Goal: Navigation & Orientation: Find specific page/section

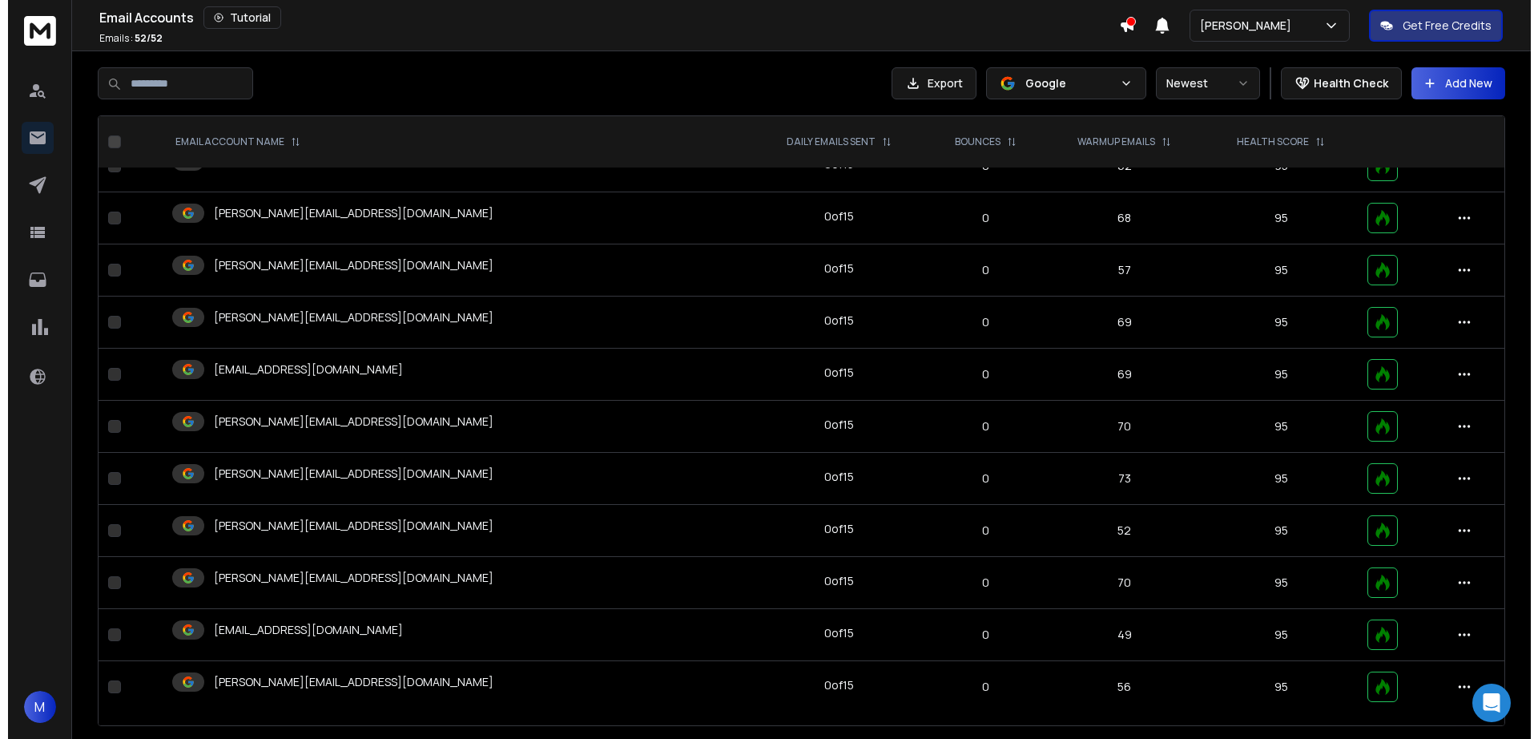
scroll to position [1862, 0]
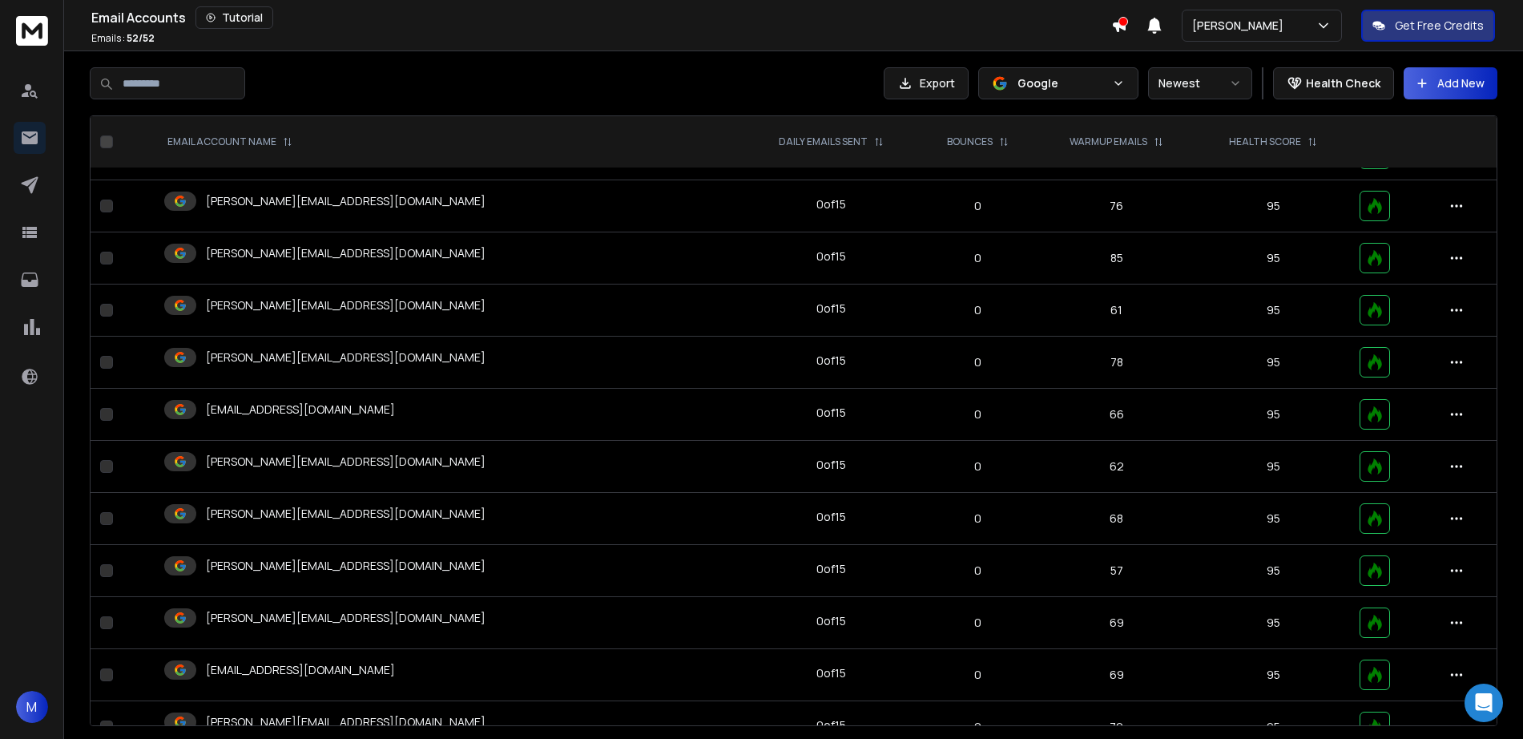
click at [1215, 262] on td "95" at bounding box center [1273, 258] width 153 height 52
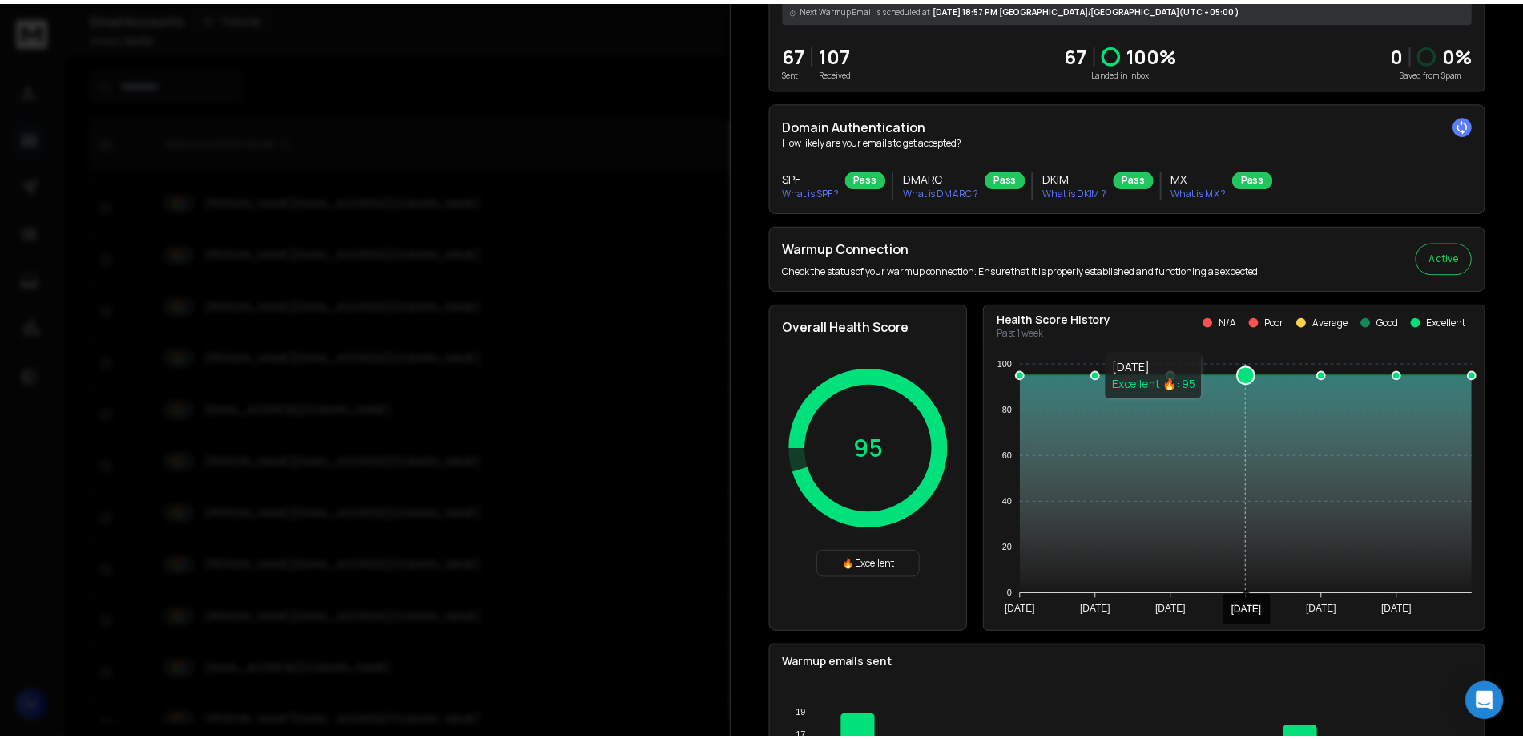
scroll to position [0, 0]
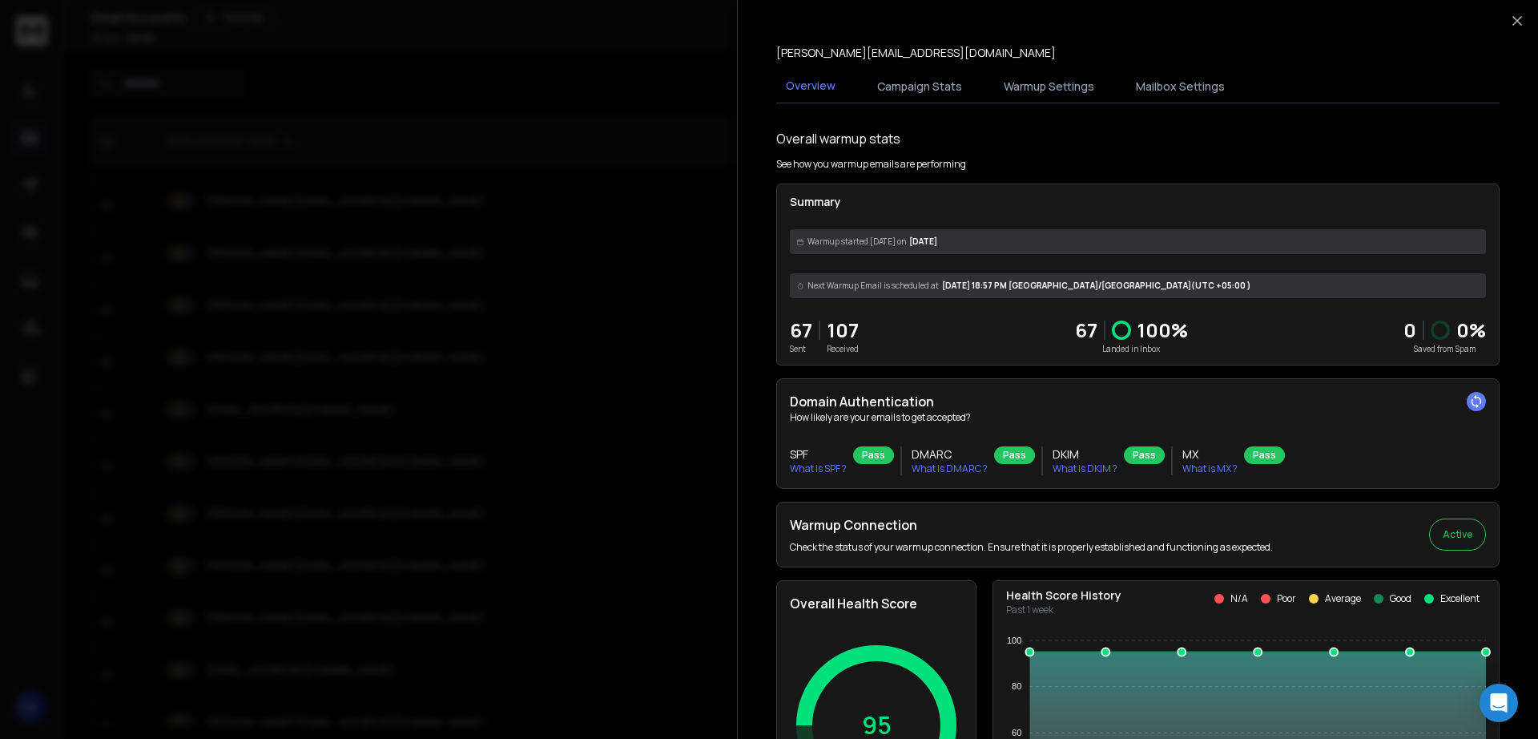
click at [1520, 24] on div "Multi Select Table Sheet ryan@choosemartekers.com Overview Campaign Stats Warmu…" at bounding box center [1137, 369] width 801 height 739
click at [1513, 17] on icon "button" at bounding box center [1517, 21] width 8 height 8
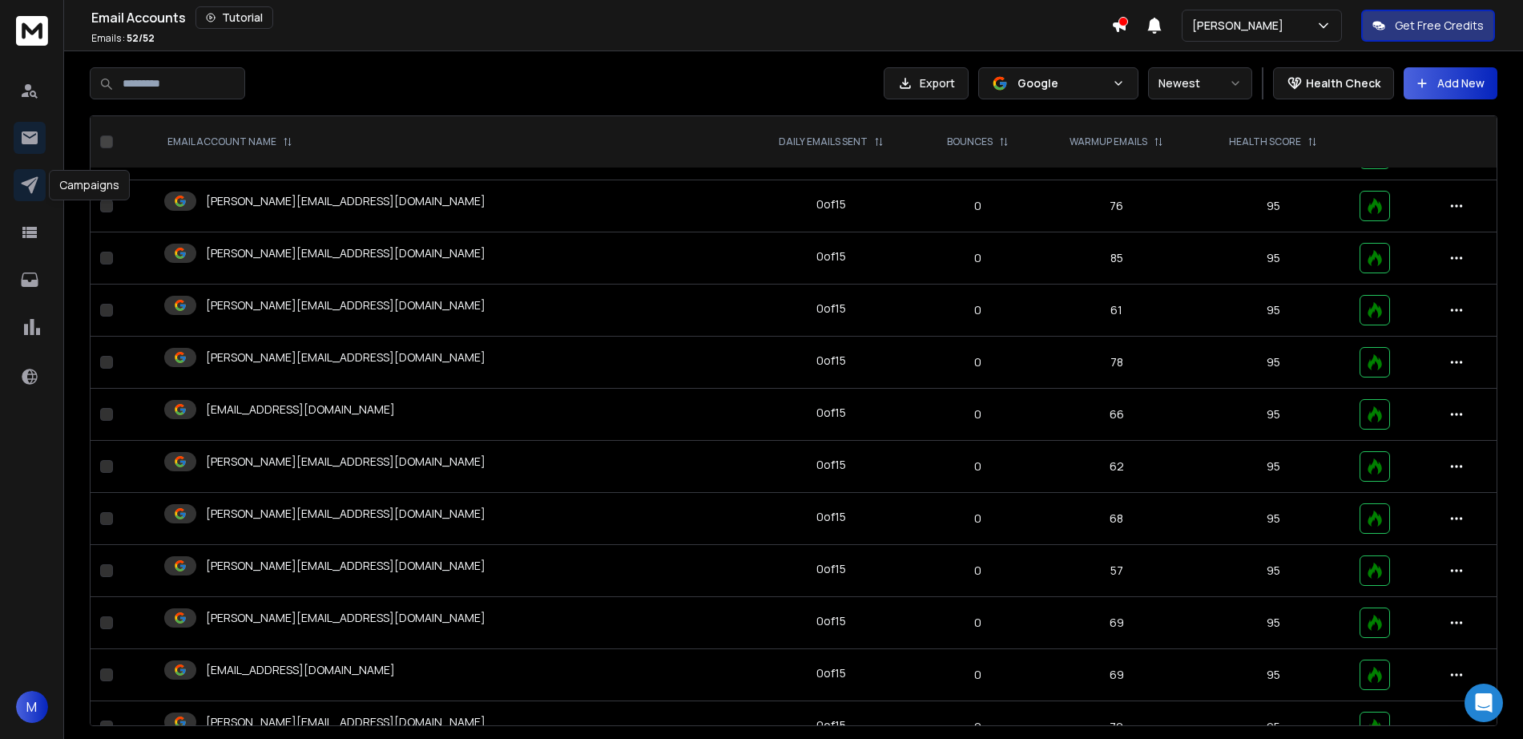
click at [35, 187] on icon at bounding box center [29, 184] width 19 height 19
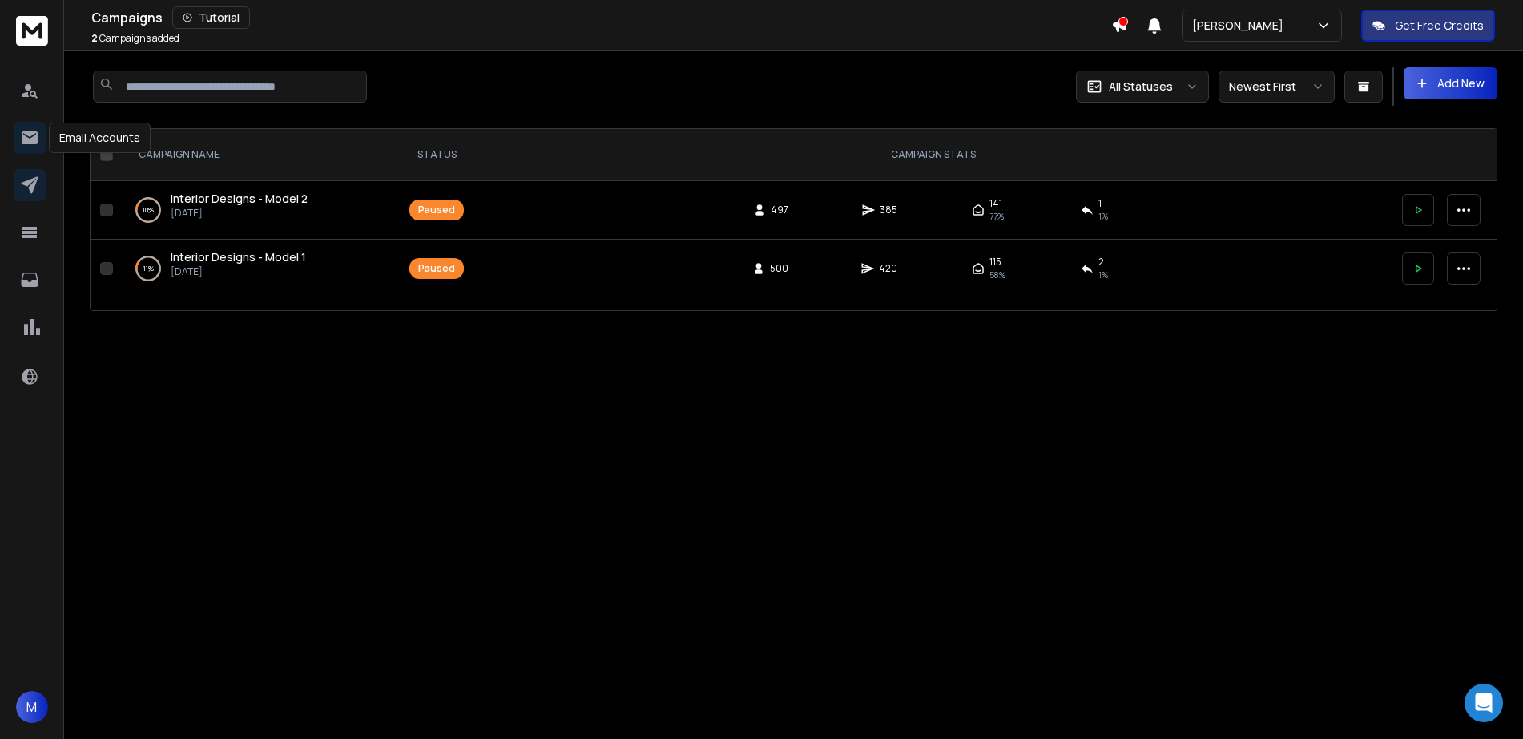
click at [40, 152] on link at bounding box center [30, 138] width 32 height 32
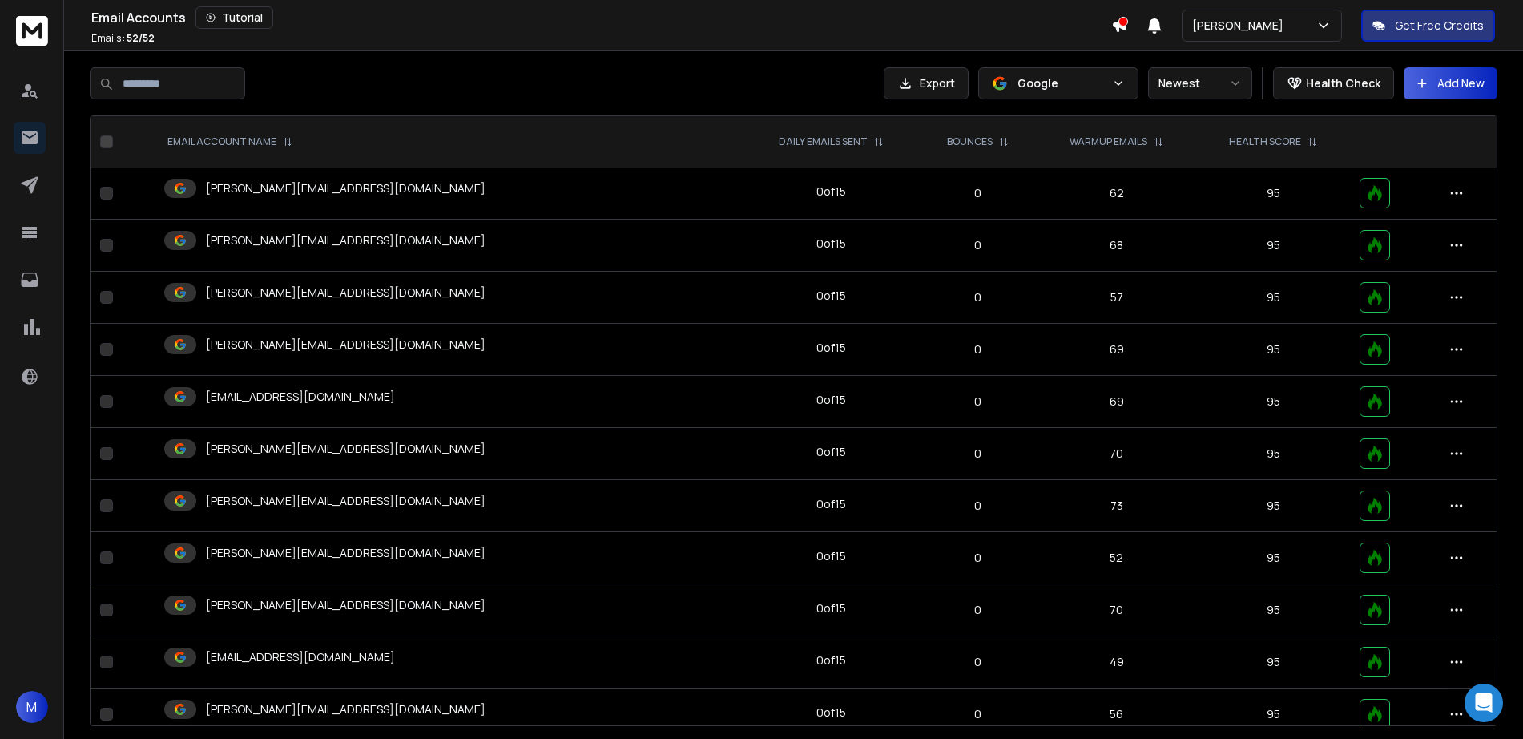
scroll to position [2163, 0]
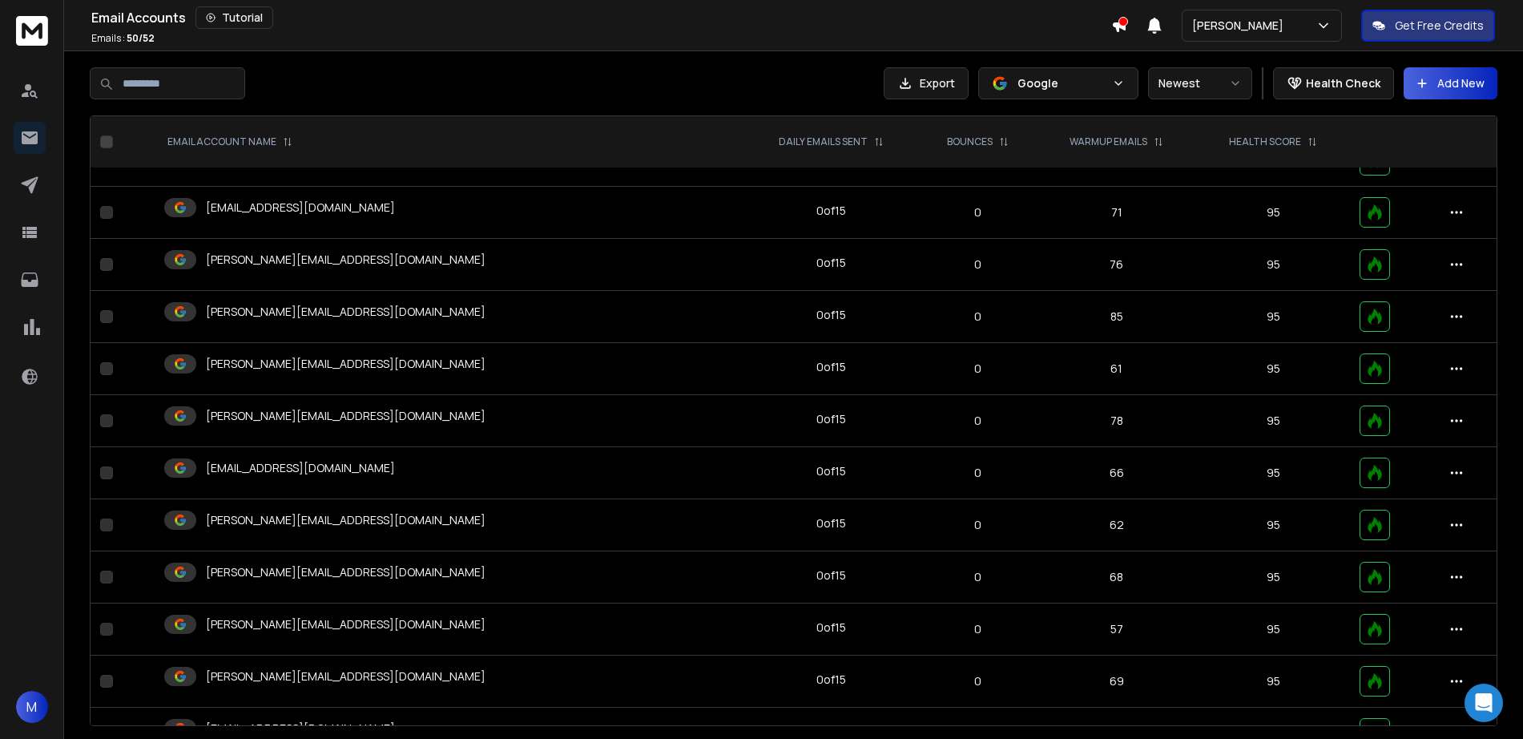
scroll to position [2084, 0]
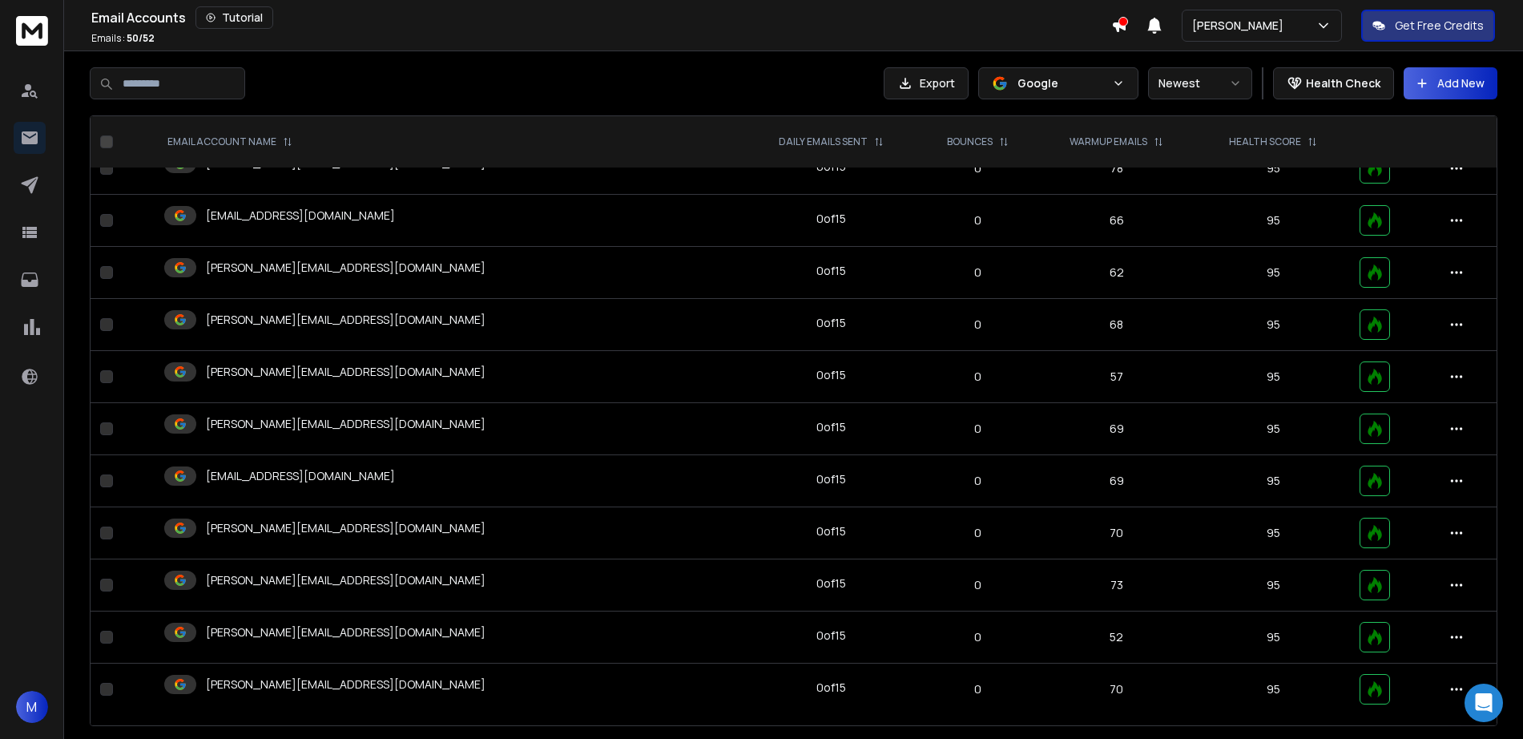
scroll to position [2084, 0]
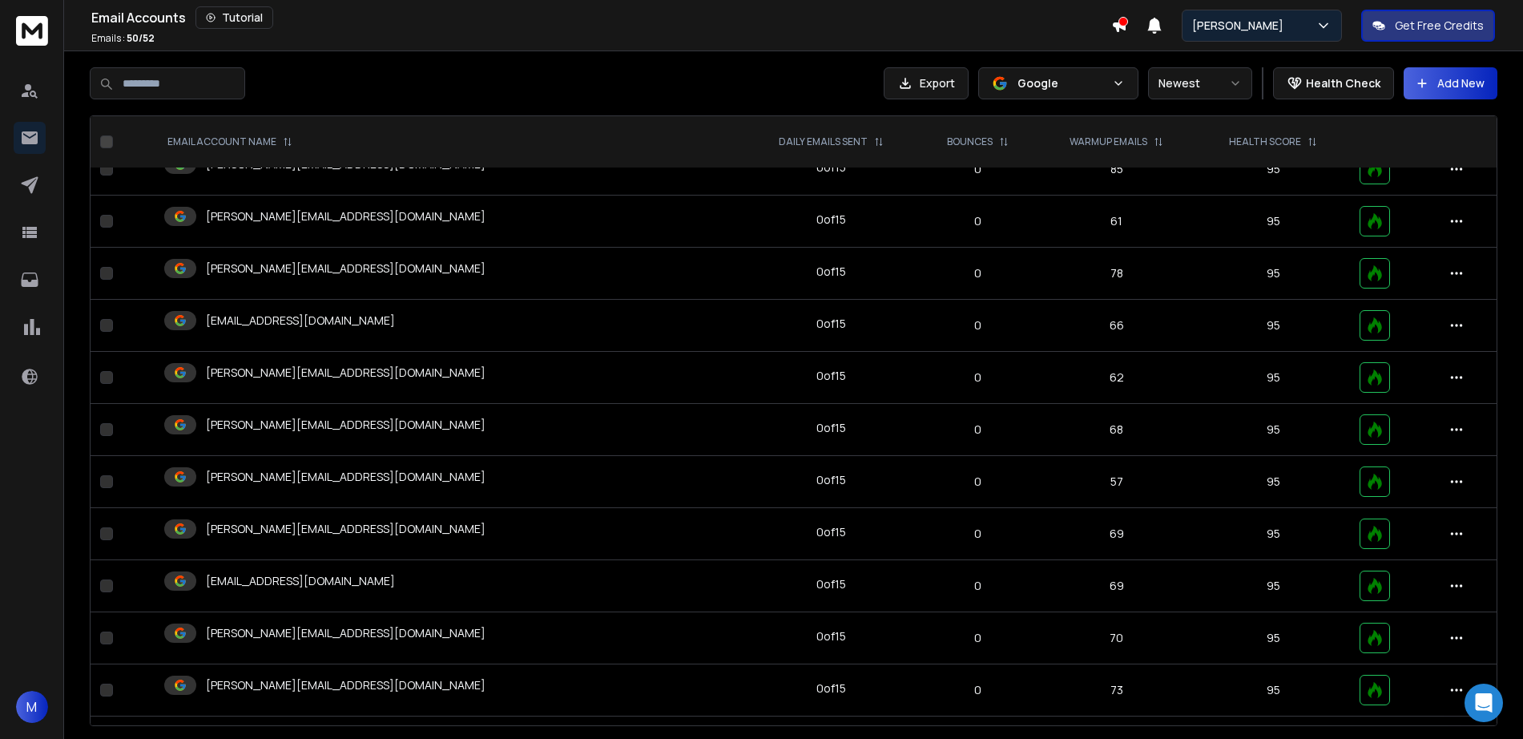
scroll to position [2084, 0]
